Goal: Navigation & Orientation: Find specific page/section

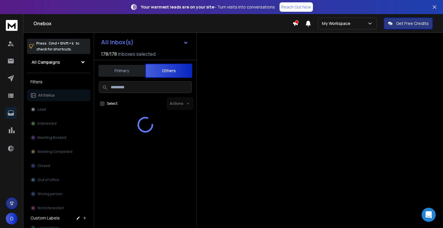
click at [156, 67] on button "Others" at bounding box center [168, 71] width 47 height 14
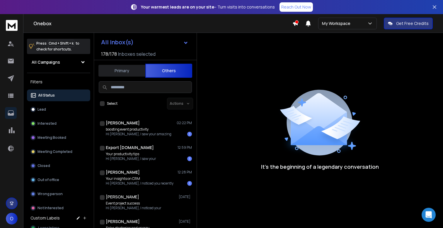
click at [135, 71] on button "Primary" at bounding box center [122, 70] width 47 height 13
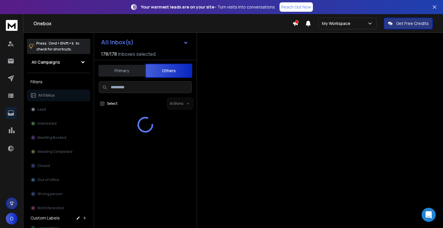
click at [162, 73] on button "Others" at bounding box center [168, 71] width 47 height 14
click at [119, 74] on button "Primary" at bounding box center [122, 70] width 47 height 13
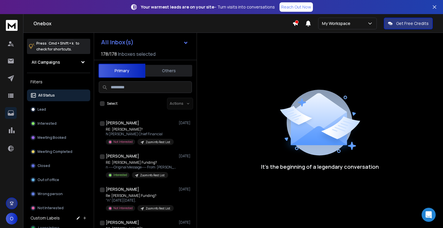
click at [153, 75] on button "Others" at bounding box center [168, 70] width 47 height 13
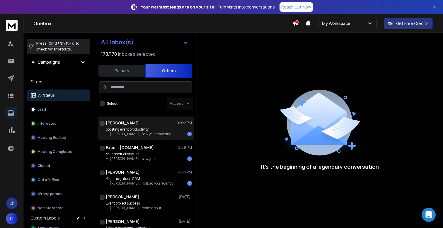
click at [143, 118] on div "[PERSON_NAME] 02:22 PM boosting event productivity Hi [PERSON_NAME], I saw your…" at bounding box center [146, 127] width 97 height 23
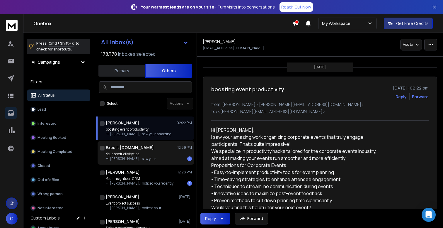
click at [136, 152] on p "Your productivity tips" at bounding box center [131, 154] width 50 height 5
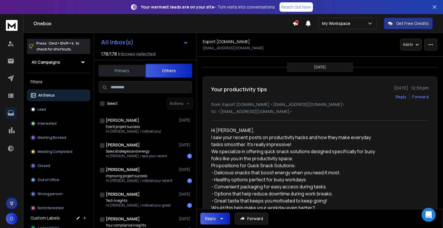
scroll to position [85, 0]
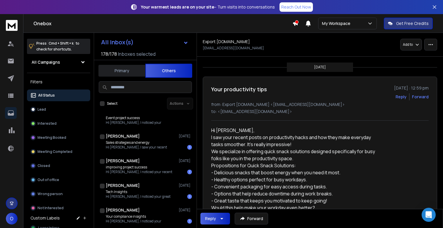
click at [127, 57] on div "All Inbox(s) 178 / 178 Inboxes selected Primary Others Select Actions [PERSON_N…" at bounding box center [145, 147] width 103 height 228
click at [127, 69] on button "Primary" at bounding box center [122, 70] width 47 height 13
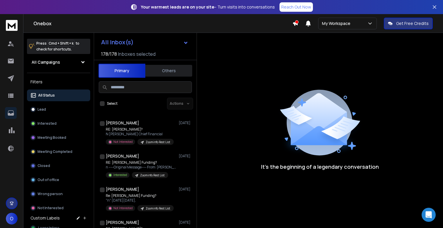
click at [160, 67] on button "Others" at bounding box center [168, 70] width 47 height 13
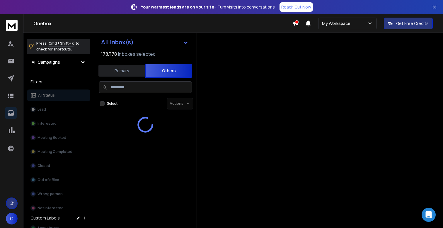
click at [136, 68] on button "Primary" at bounding box center [122, 70] width 47 height 13
